Goal: Task Accomplishment & Management: Manage account settings

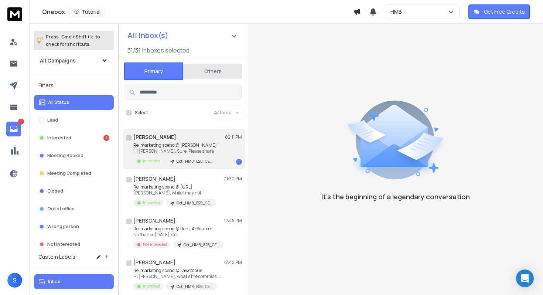
click at [175, 150] on p "Hi [PERSON_NAME], Sure, Please share" at bounding box center [174, 151] width 83 height 6
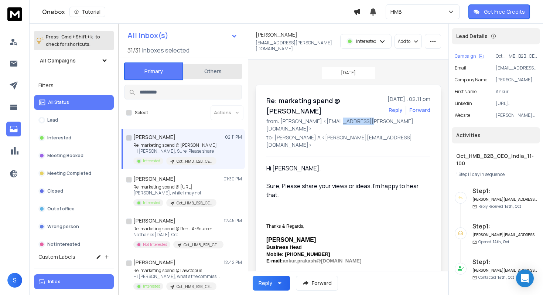
drag, startPoint x: 364, startPoint y: 116, endPoint x: 337, endPoint y: 116, distance: 27.3
click at [337, 117] on p "from: [PERSON_NAME] <[EMAIL_ADDRESS][PERSON_NAME][DOMAIN_NAME]>" at bounding box center [348, 124] width 164 height 15
copy p "[PERSON_NAME][DOMAIN_NAME]"
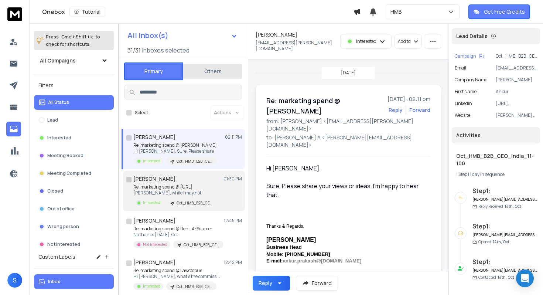
click at [193, 185] on p "Re: marketing spend @ [URL]" at bounding box center [174, 187] width 83 height 6
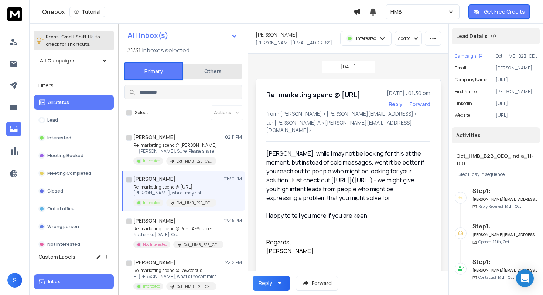
click at [365, 37] on p "Interested" at bounding box center [366, 38] width 20 height 6
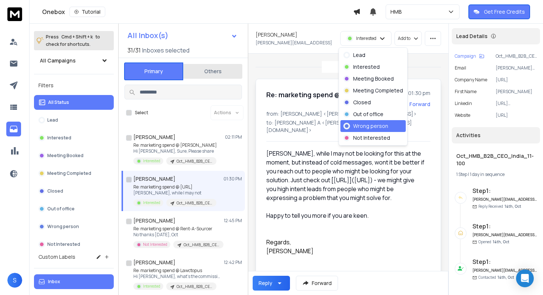
click at [368, 130] on div "Wrong person" at bounding box center [372, 126] width 65 height 12
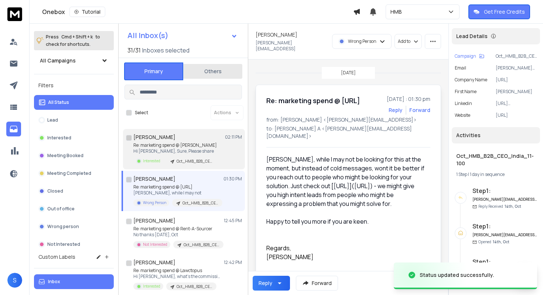
click at [186, 138] on div "[PERSON_NAME] 02:11 PM" at bounding box center [187, 136] width 109 height 7
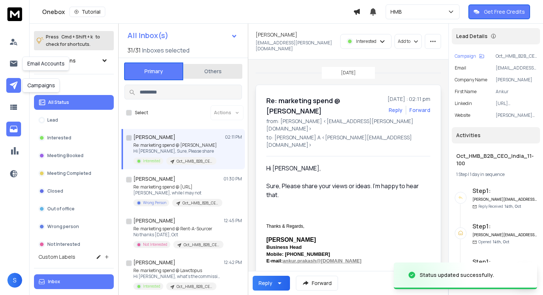
click at [13, 83] on icon at bounding box center [14, 86] width 8 height 8
